Goal: Navigation & Orientation: Find specific page/section

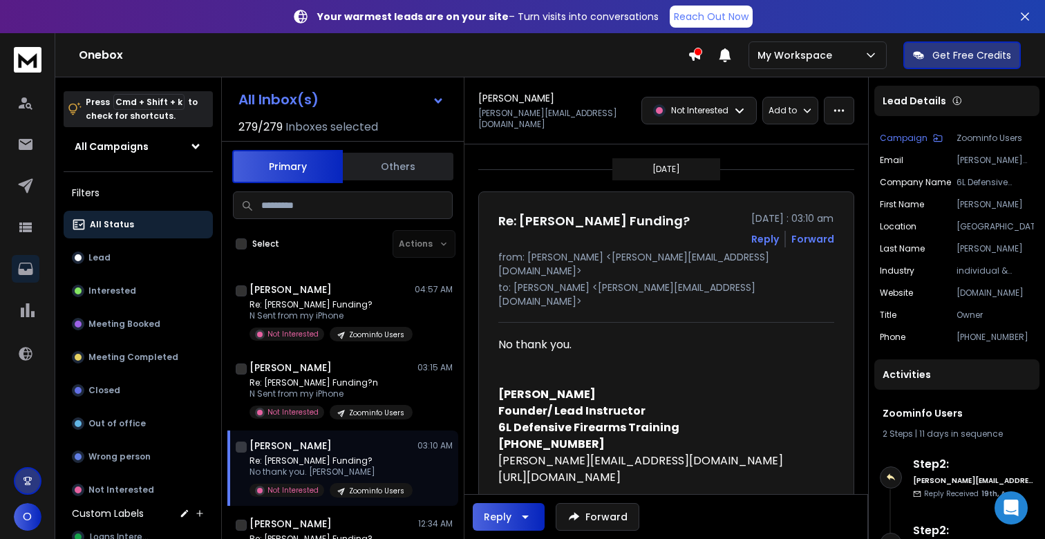
click at [440, 136] on div "All Inbox(s) 279 / 279 Inboxes selected Primary Others Select Actions [PERSON_N…" at bounding box center [343, 346] width 242 height 539
click at [421, 160] on button "Others" at bounding box center [398, 166] width 111 height 30
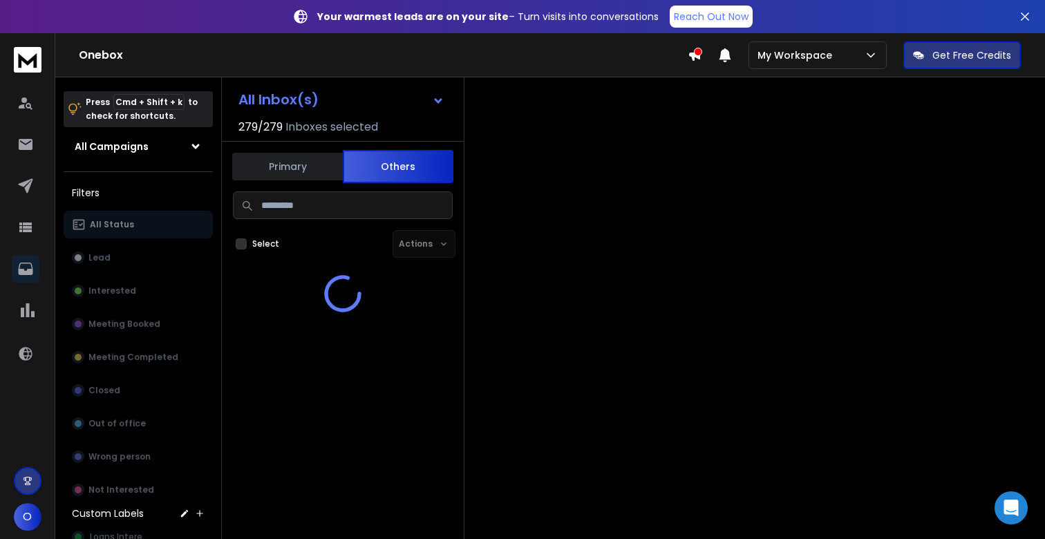
click at [421, 160] on button "Others" at bounding box center [398, 166] width 111 height 33
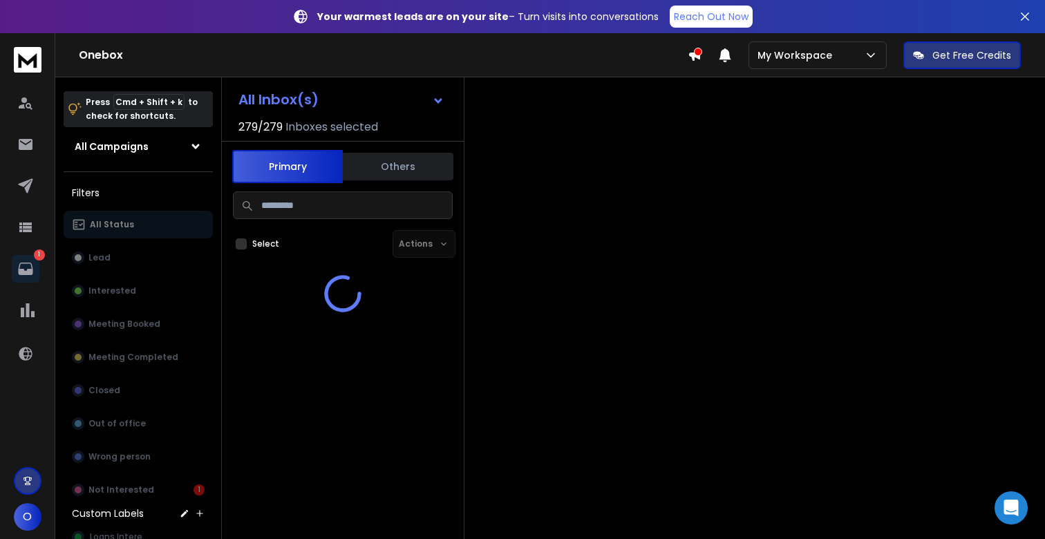
click at [299, 158] on button "Primary" at bounding box center [287, 166] width 111 height 33
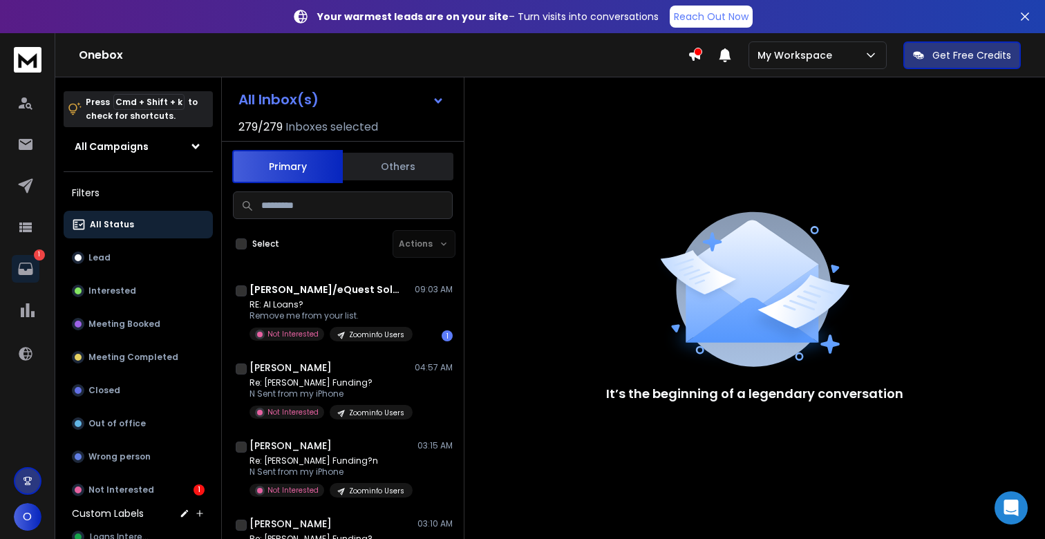
click at [400, 311] on p "Remove me from your list." at bounding box center [331, 315] width 163 height 11
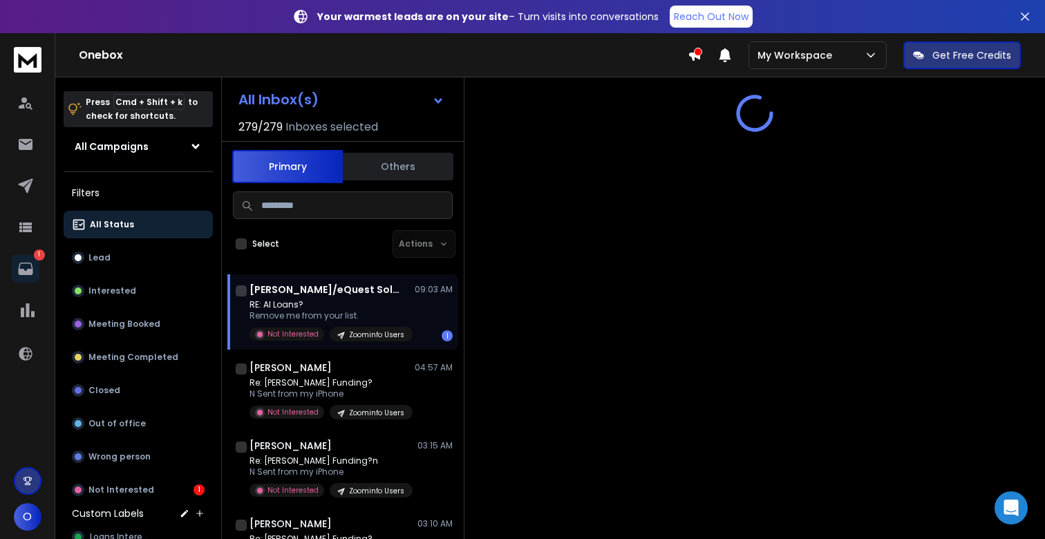
click at [400, 311] on p "Remove me from your list." at bounding box center [331, 315] width 163 height 11
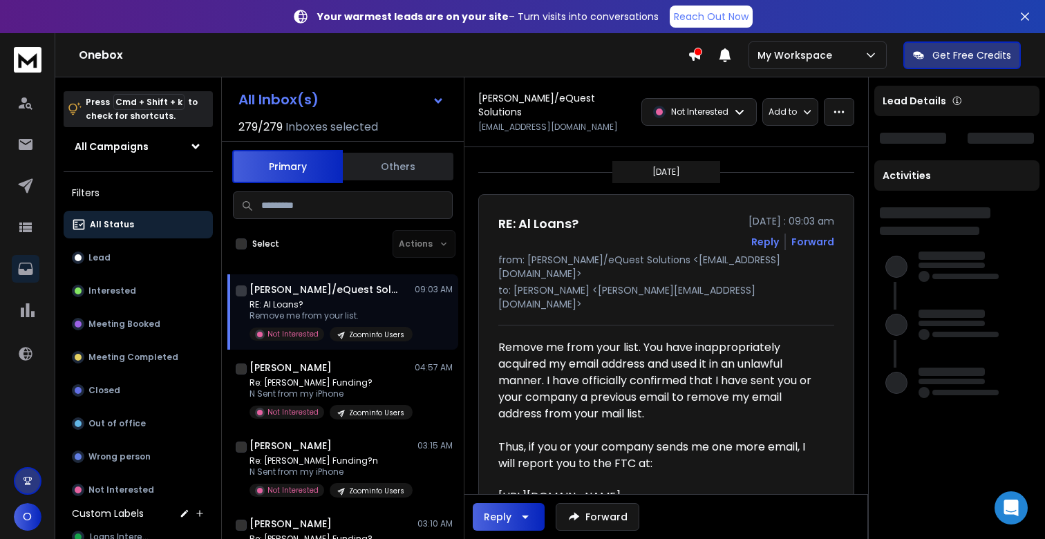
click at [399, 165] on button "Others" at bounding box center [398, 166] width 111 height 30
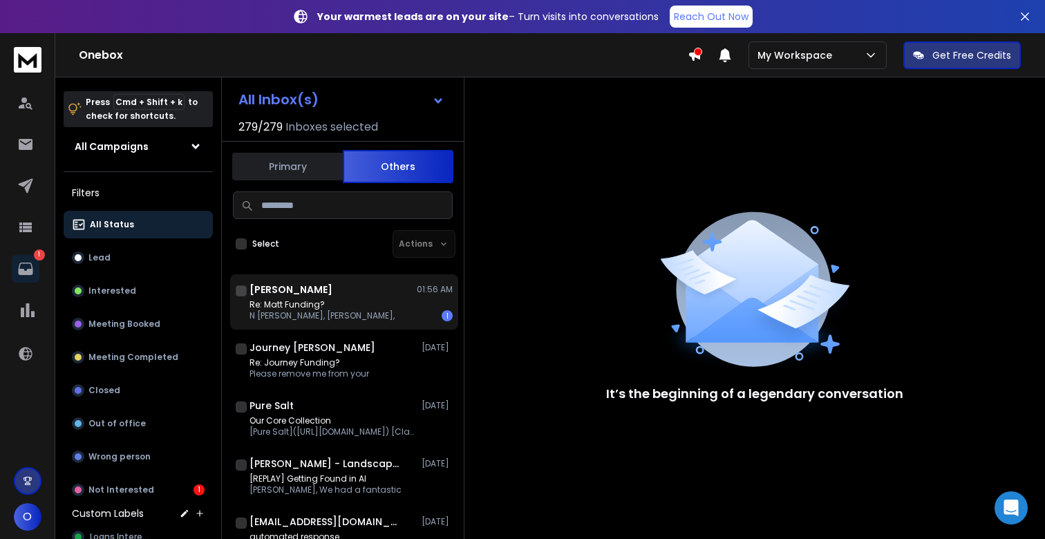
click at [367, 299] on div "[PERSON_NAME] 01:56 AM Re: [PERSON_NAME]? N [PERSON_NAME], [PERSON_NAME], 1" at bounding box center [351, 302] width 203 height 39
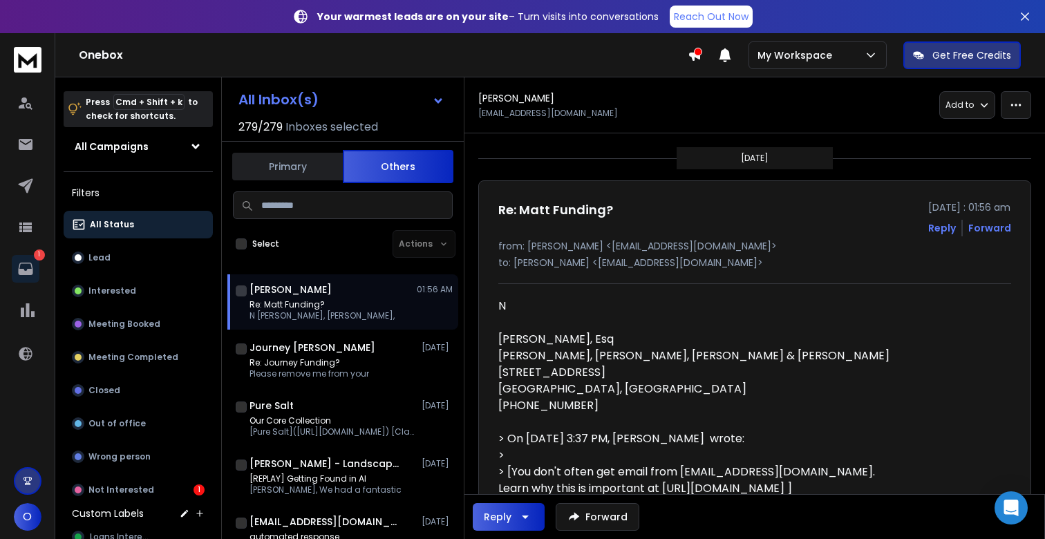
click at [332, 148] on div "All Inbox(s) 279 / 279 Inboxes selected Primary Others Select Actions [PERSON_N…" at bounding box center [343, 346] width 242 height 539
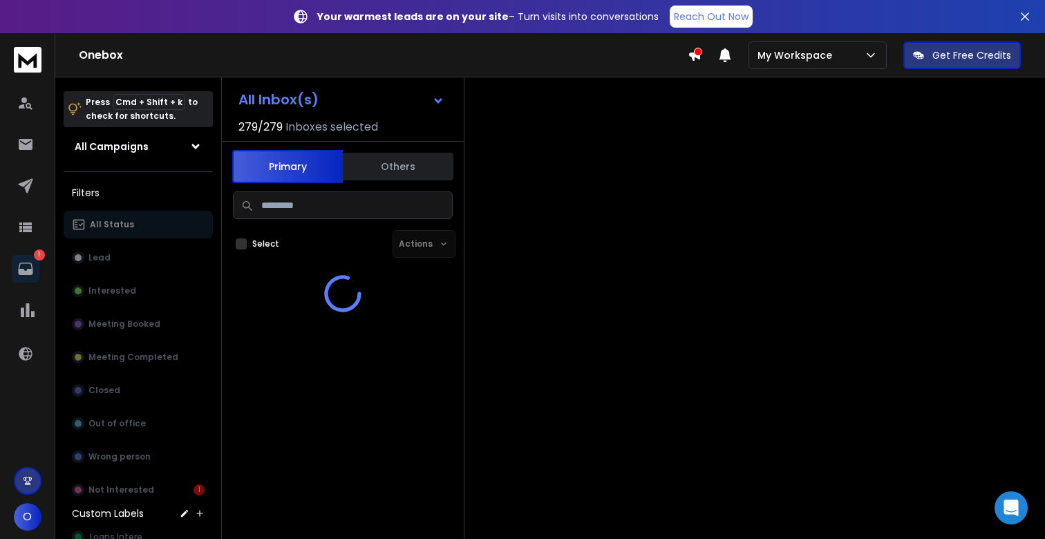
click at [325, 153] on button "Primary" at bounding box center [287, 166] width 111 height 33
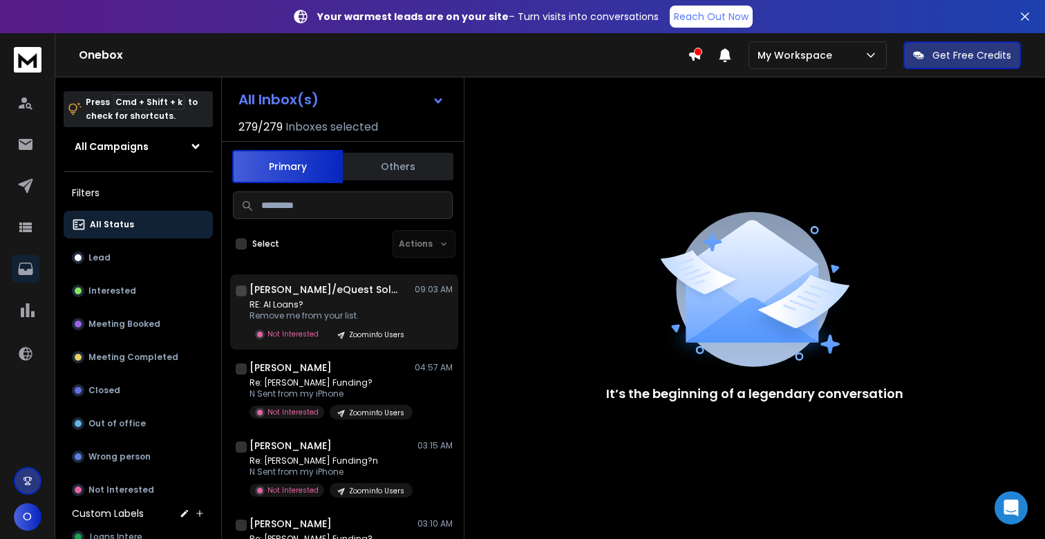
click at [402, 294] on div "[PERSON_NAME]/eQuest Solutions 09:03 AM" at bounding box center [351, 290] width 203 height 14
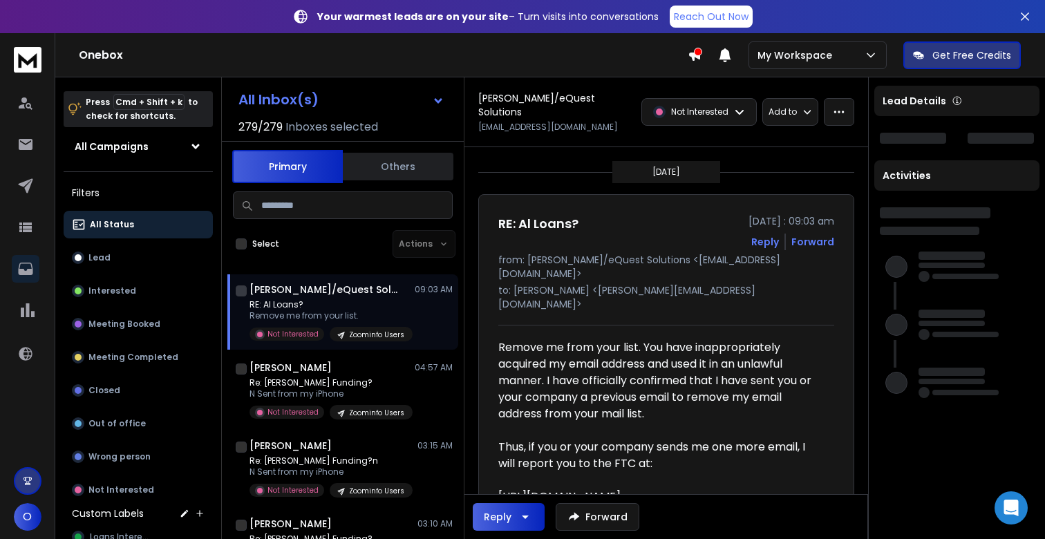
click at [402, 294] on div "[PERSON_NAME]/eQuest Solutions 09:03 AM" at bounding box center [351, 290] width 203 height 14
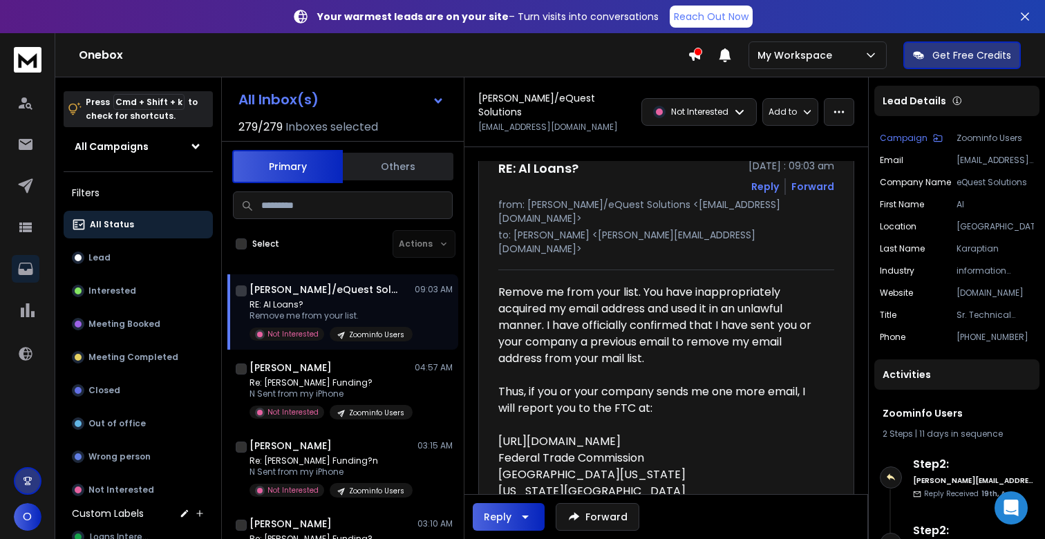
scroll to position [73, 0]
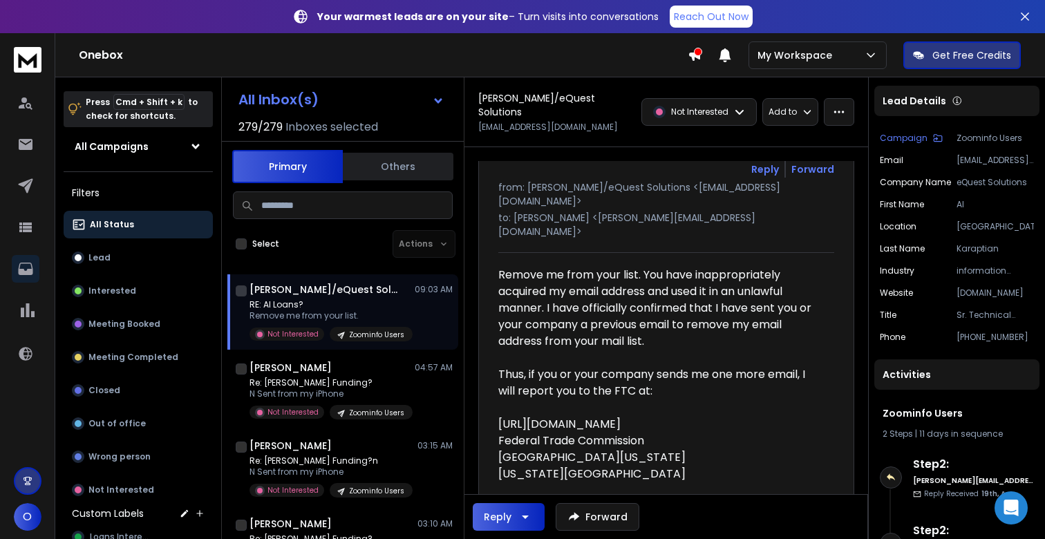
click at [362, 162] on button "Others" at bounding box center [398, 166] width 111 height 30
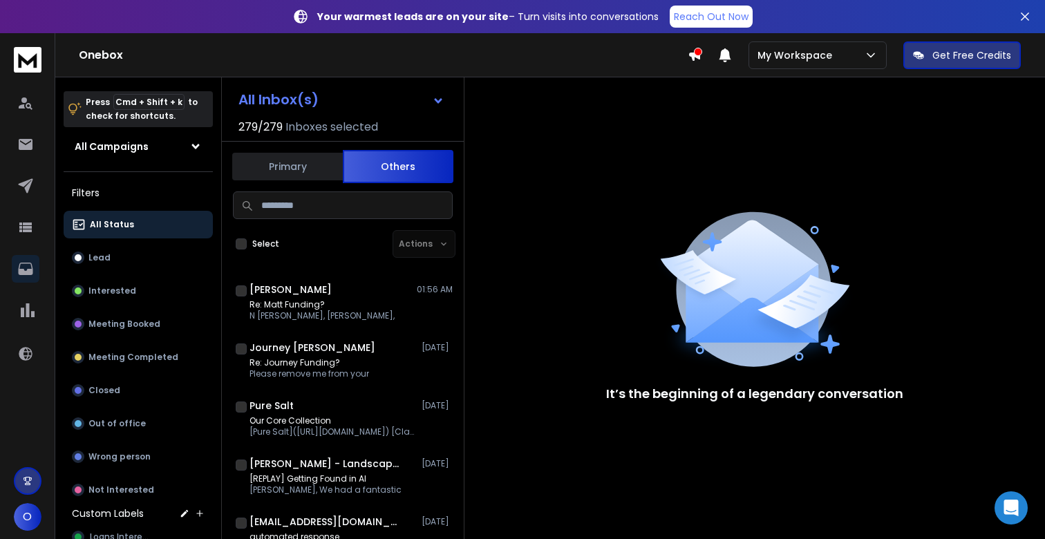
click at [301, 158] on button "Primary" at bounding box center [287, 166] width 111 height 30
